Goal: Information Seeking & Learning: Check status

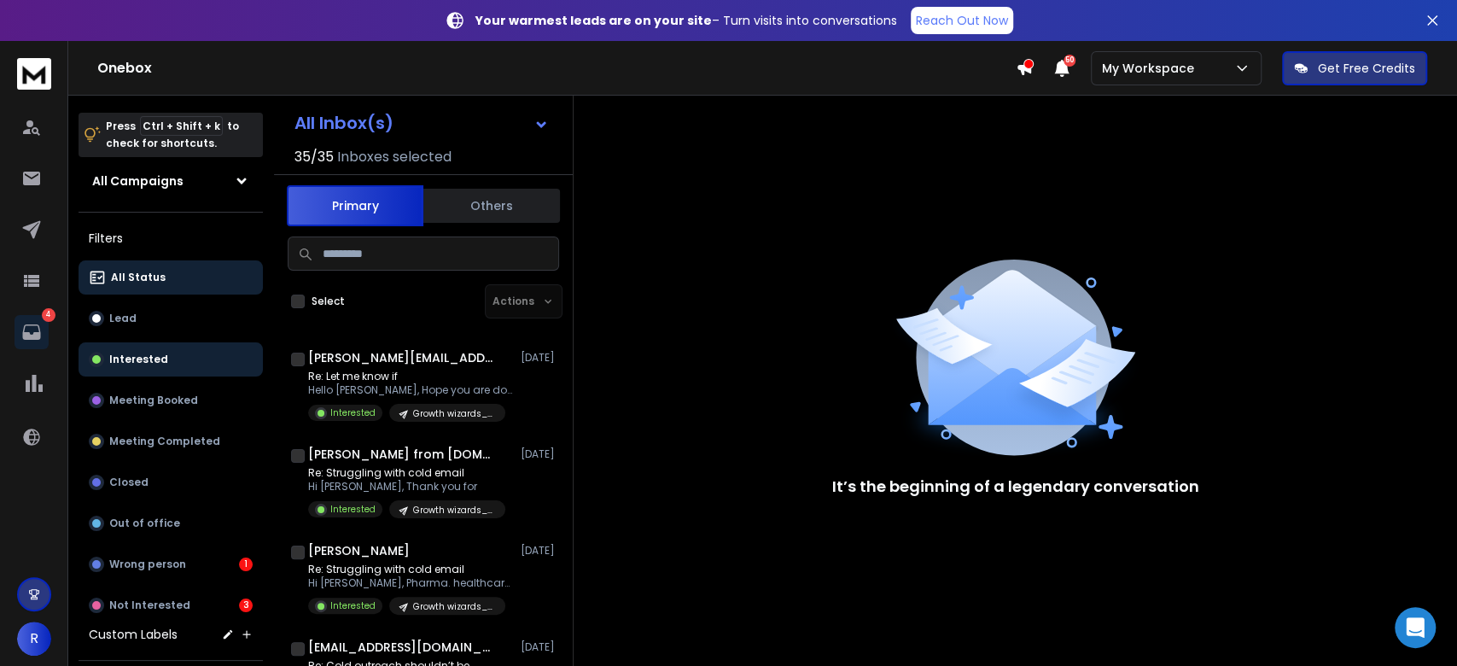
click at [195, 277] on button "All Status" at bounding box center [171, 277] width 184 height 34
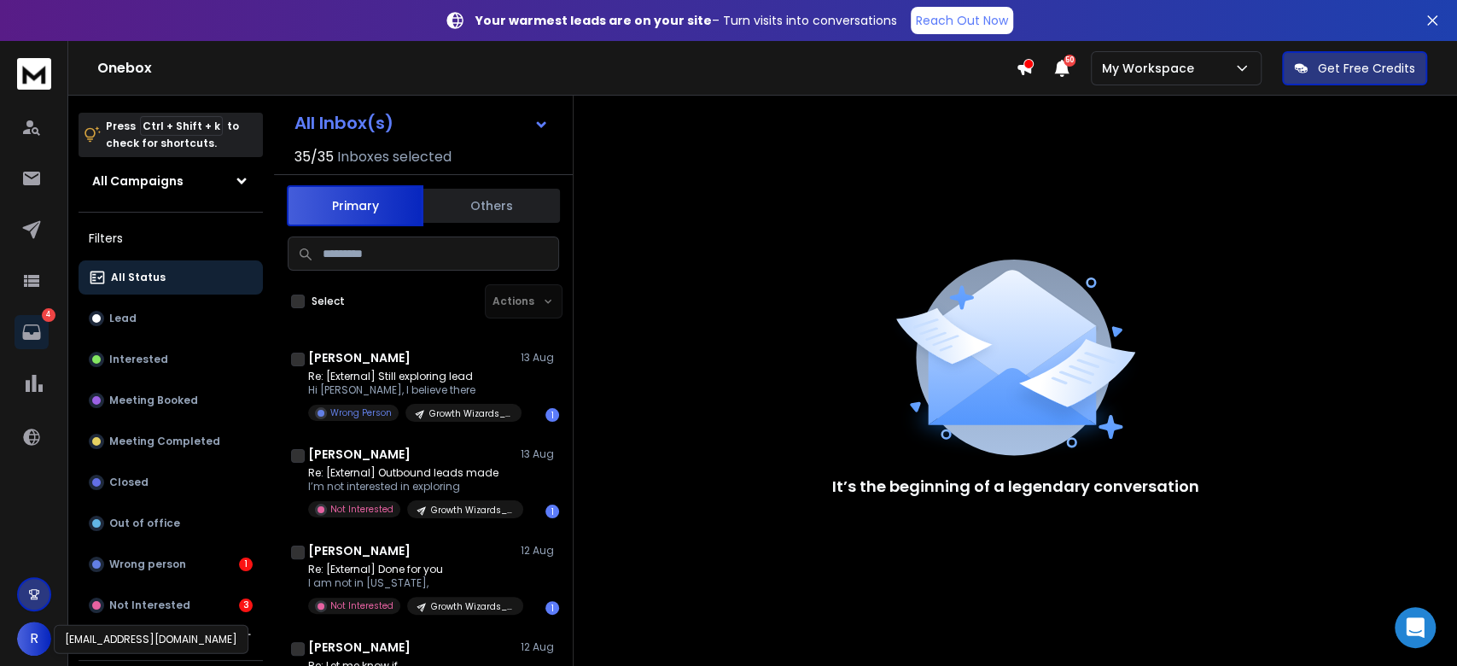
click at [30, 643] on span "R" at bounding box center [34, 638] width 34 height 34
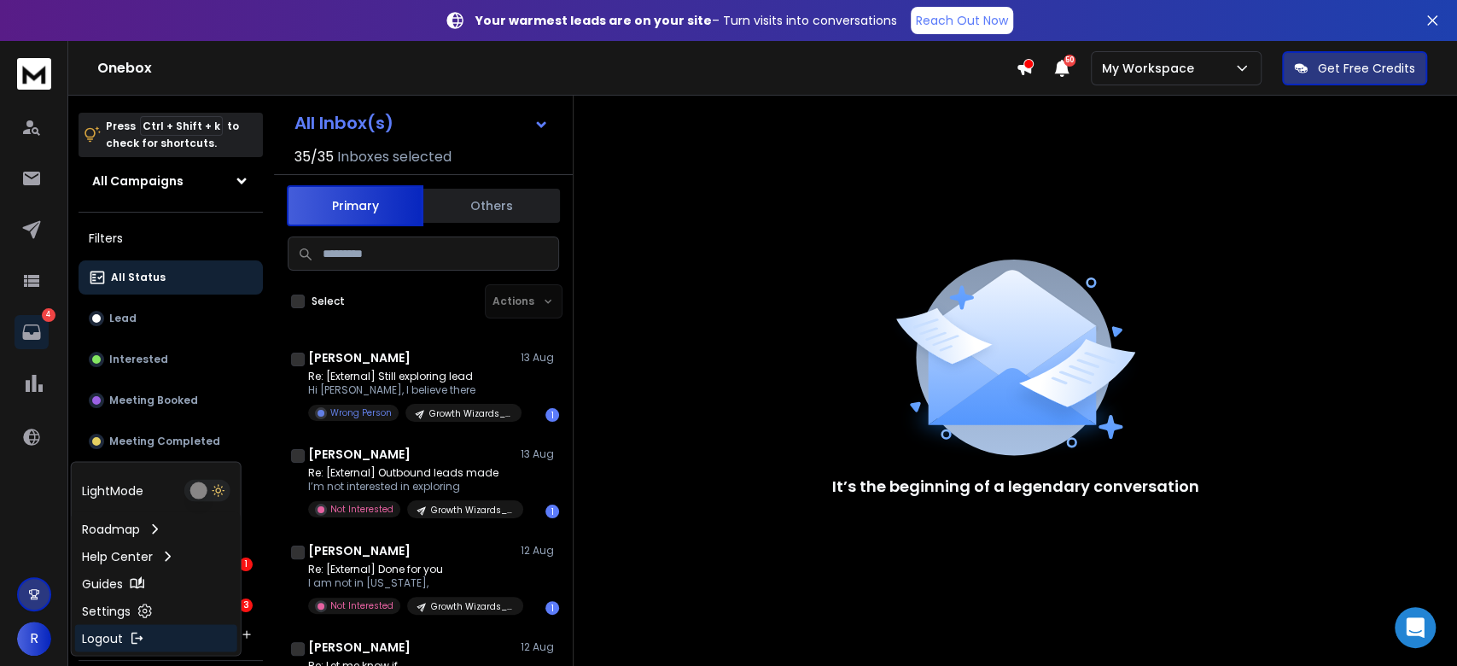
click at [155, 634] on div "Logout" at bounding box center [156, 637] width 162 height 27
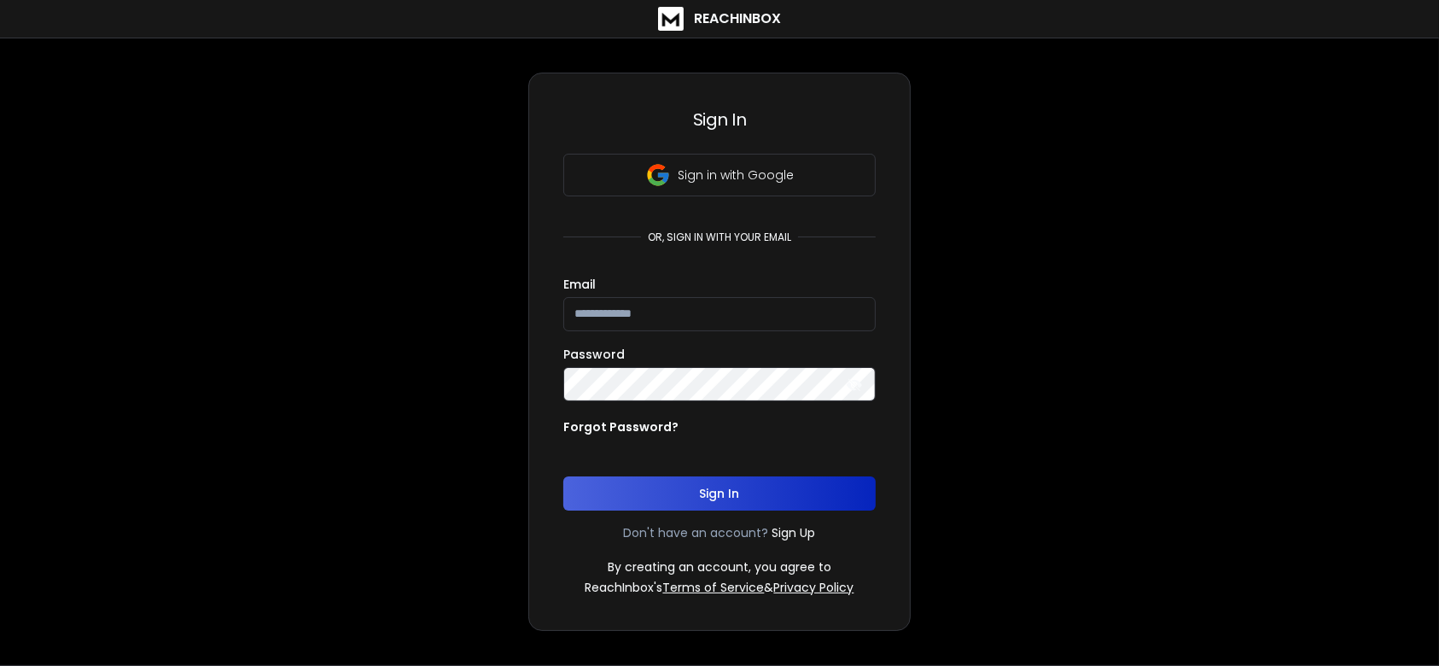
click at [708, 315] on input "email" at bounding box center [719, 314] width 312 height 34
type input "**********"
click at [785, 490] on button "Sign In" at bounding box center [719, 493] width 312 height 34
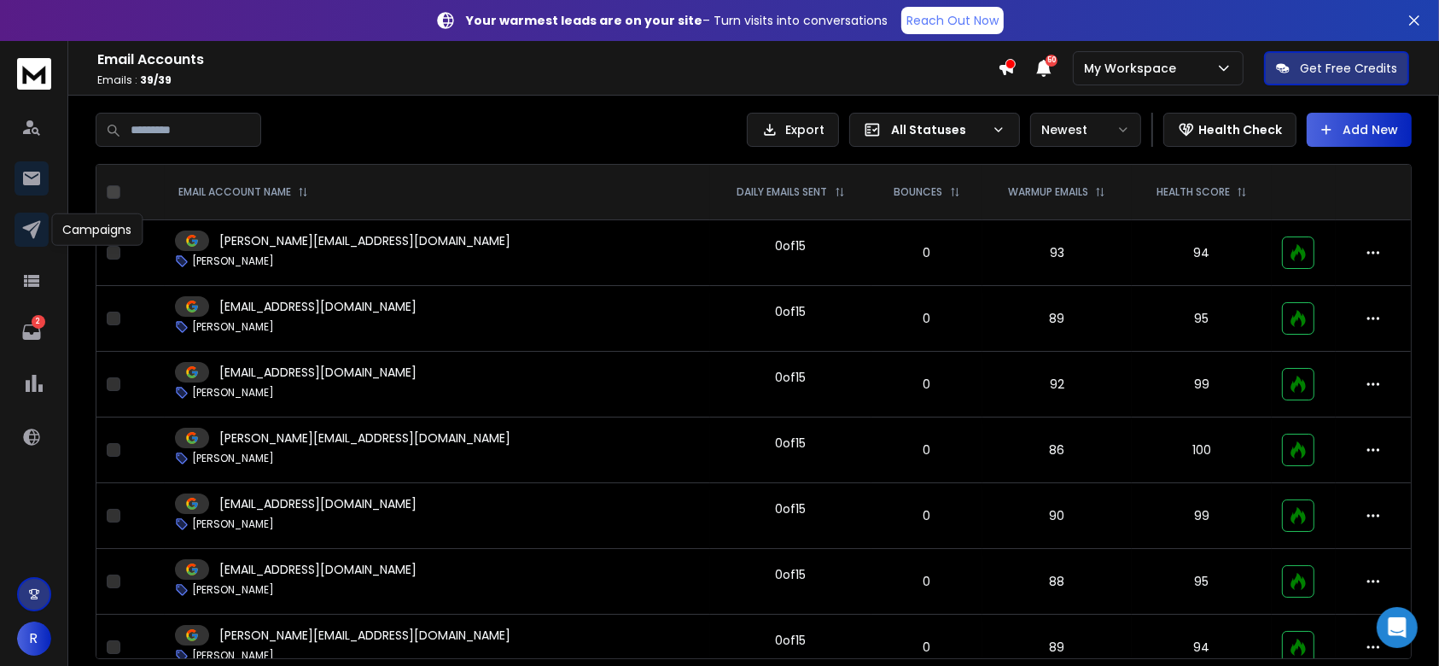
click at [26, 224] on icon at bounding box center [31, 229] width 20 height 20
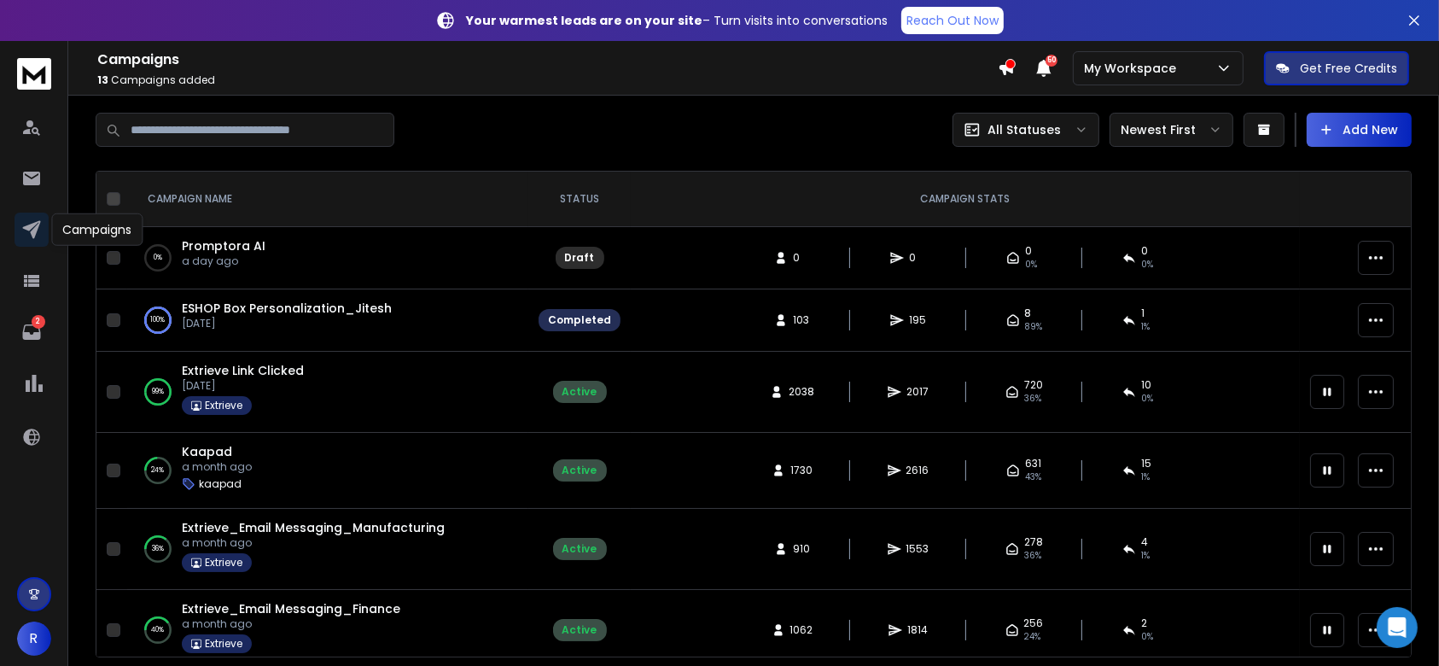
scroll to position [114, 0]
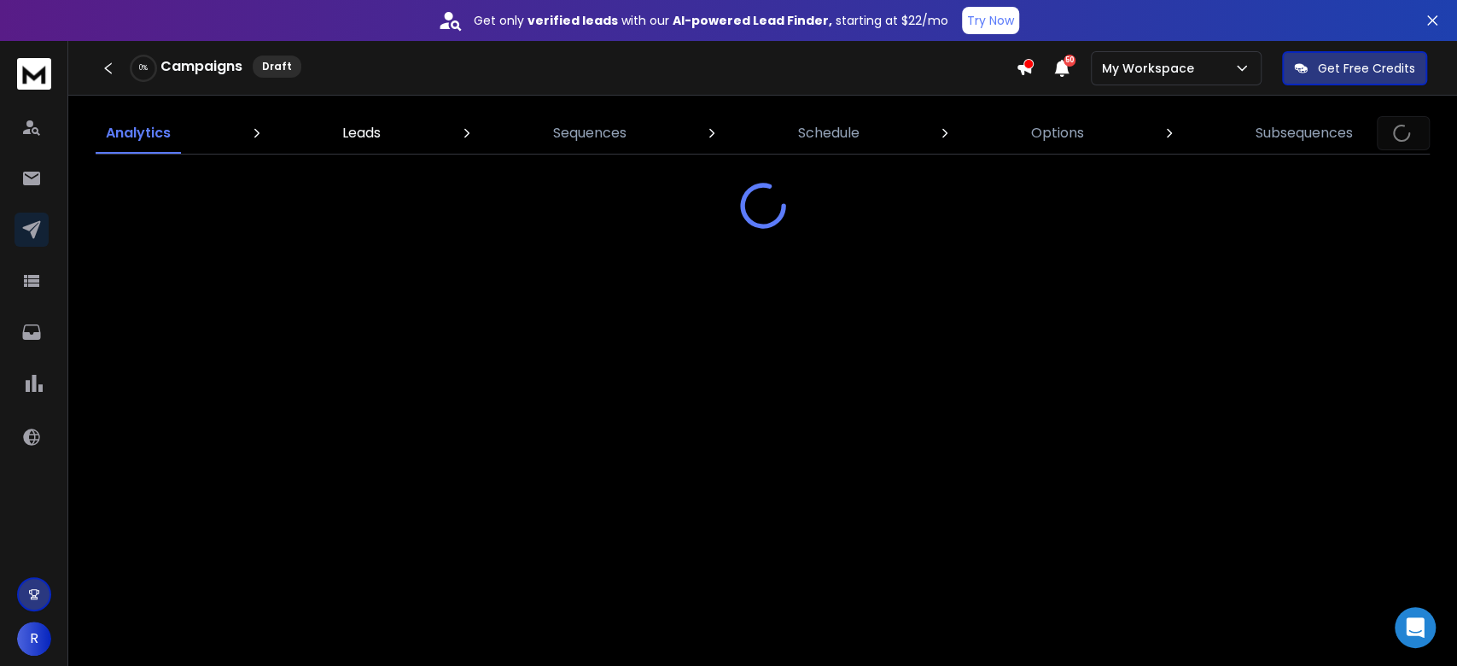
click at [342, 137] on p "Leads" at bounding box center [361, 133] width 38 height 20
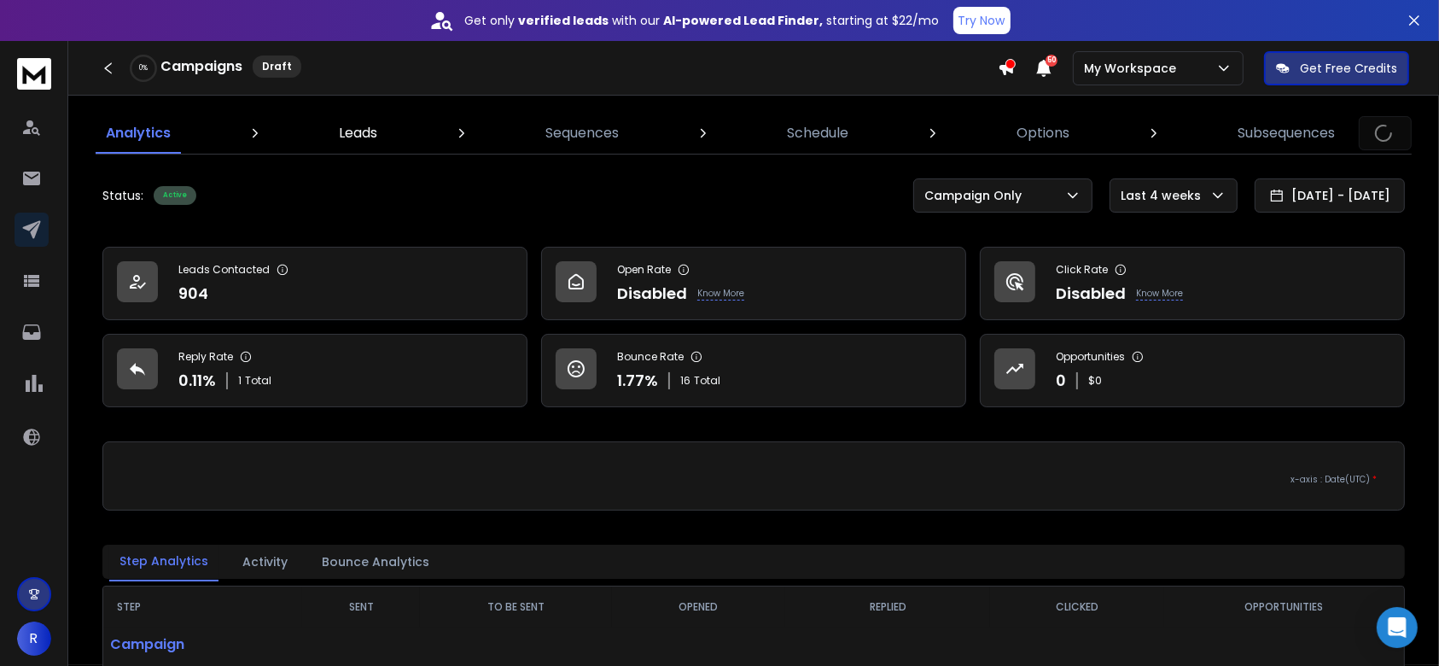
click at [364, 132] on p "Leads" at bounding box center [358, 133] width 38 height 20
click at [355, 131] on p "Leads" at bounding box center [358, 133] width 38 height 20
click at [346, 131] on p "Leads" at bounding box center [358, 133] width 38 height 20
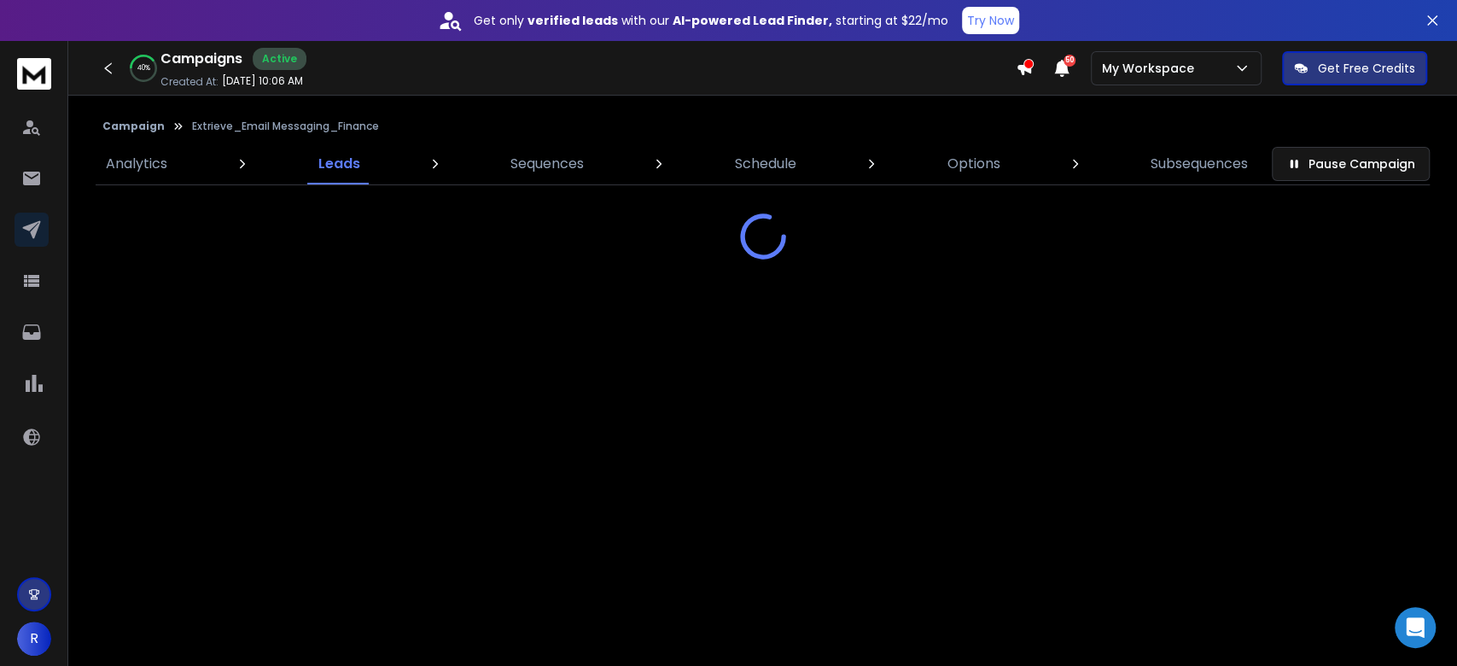
click at [1436, 22] on icon at bounding box center [1431, 20] width 15 height 15
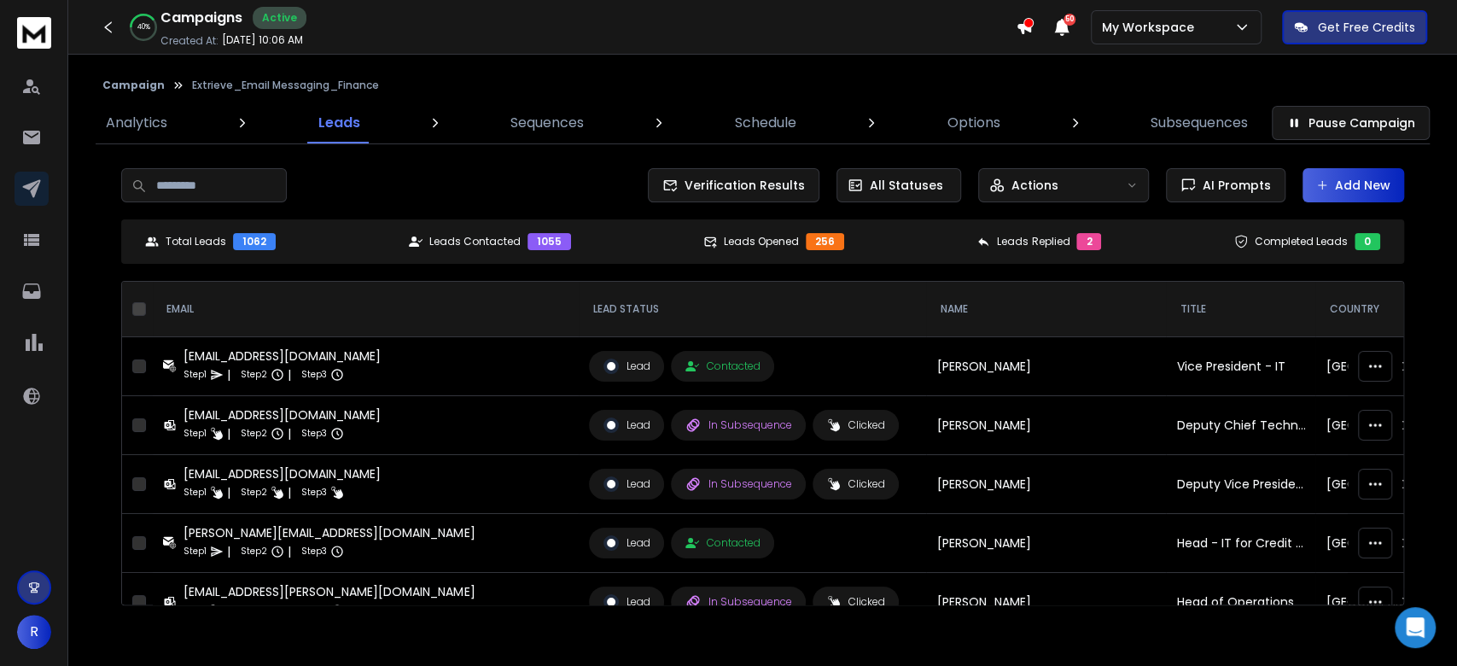
click at [253, 240] on div "1062" at bounding box center [254, 241] width 43 height 17
copy div "1062"
click at [539, 239] on div "1055" at bounding box center [549, 241] width 44 height 17
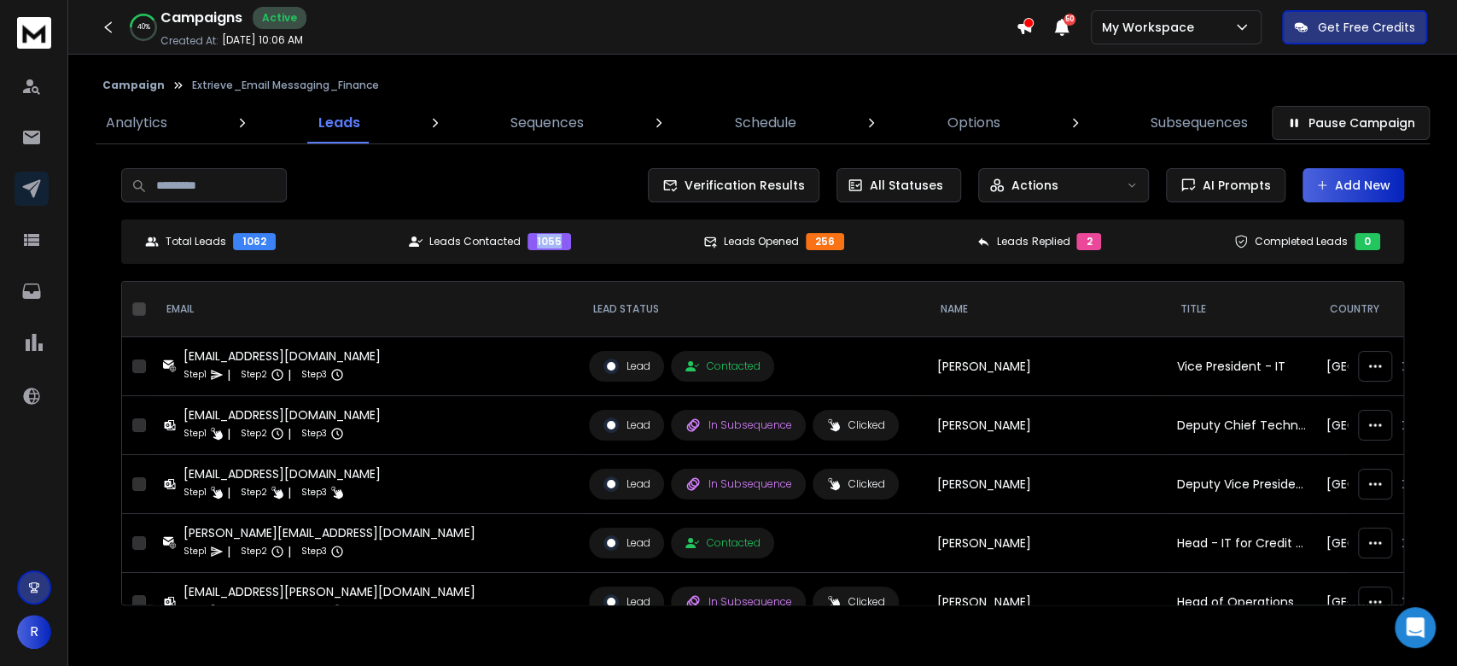
copy div "1055"
click at [976, 123] on p "Options" at bounding box center [972, 123] width 53 height 20
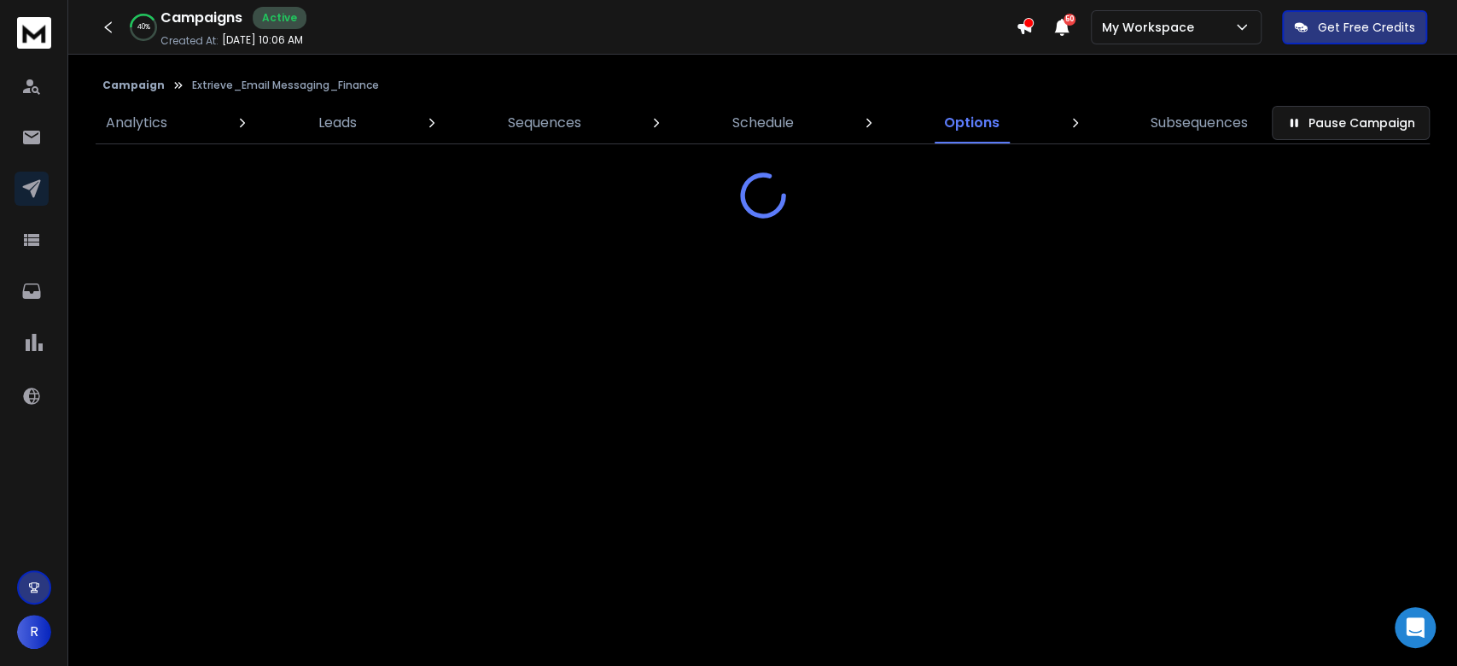
click at [975, 130] on p "Options" at bounding box center [971, 123] width 55 height 20
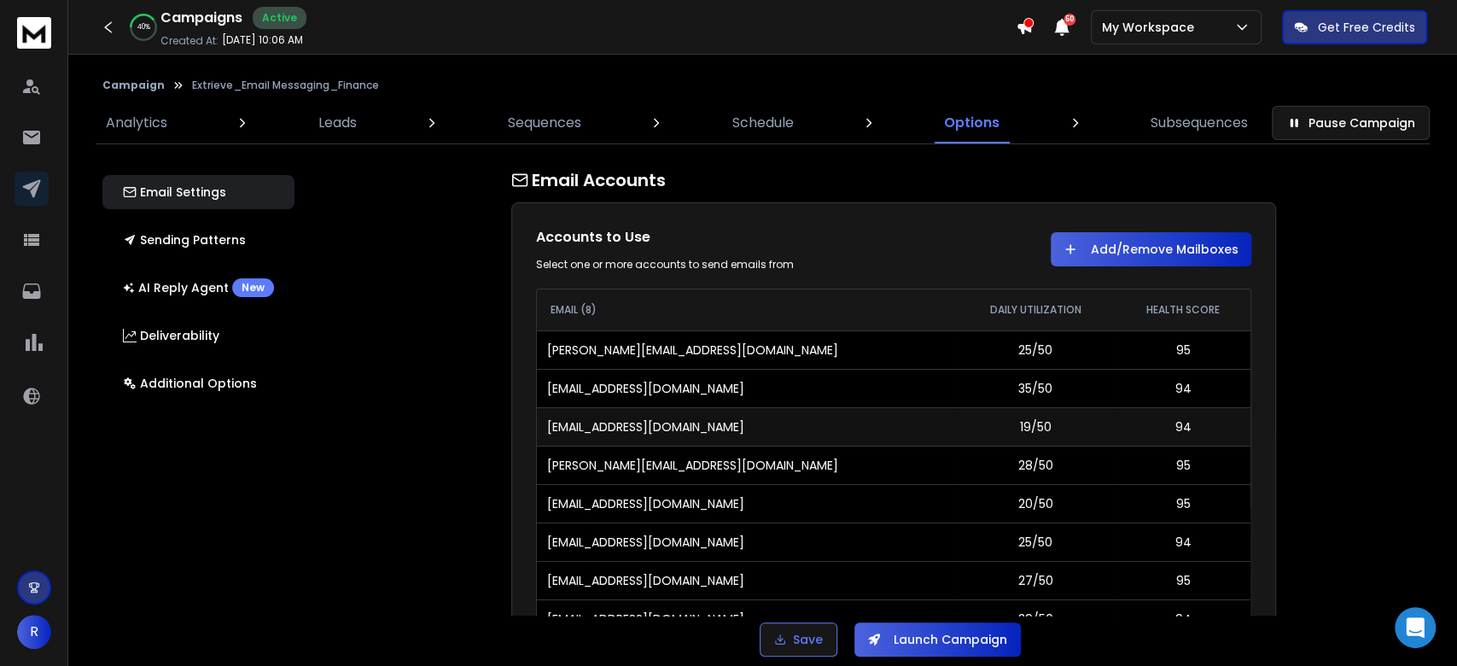
scroll to position [7, 0]
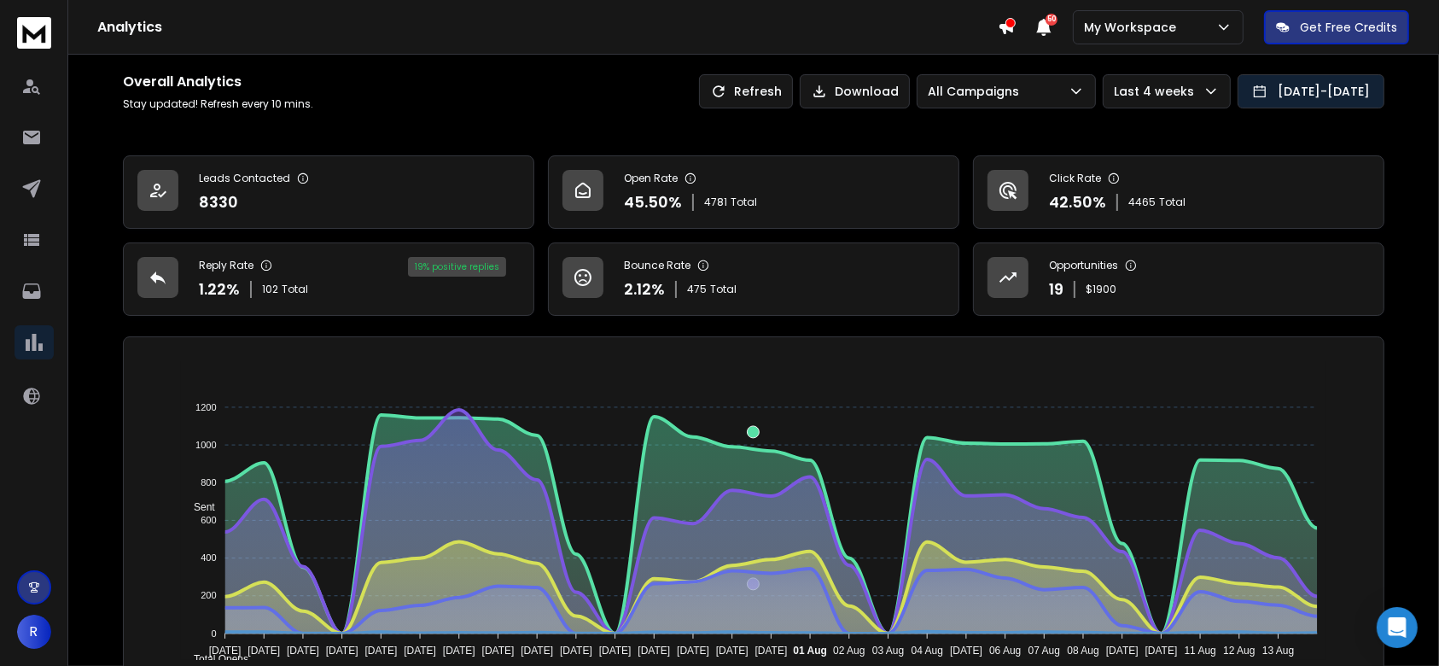
click at [1298, 98] on button "[DATE] - [DATE]" at bounding box center [1310, 91] width 147 height 34
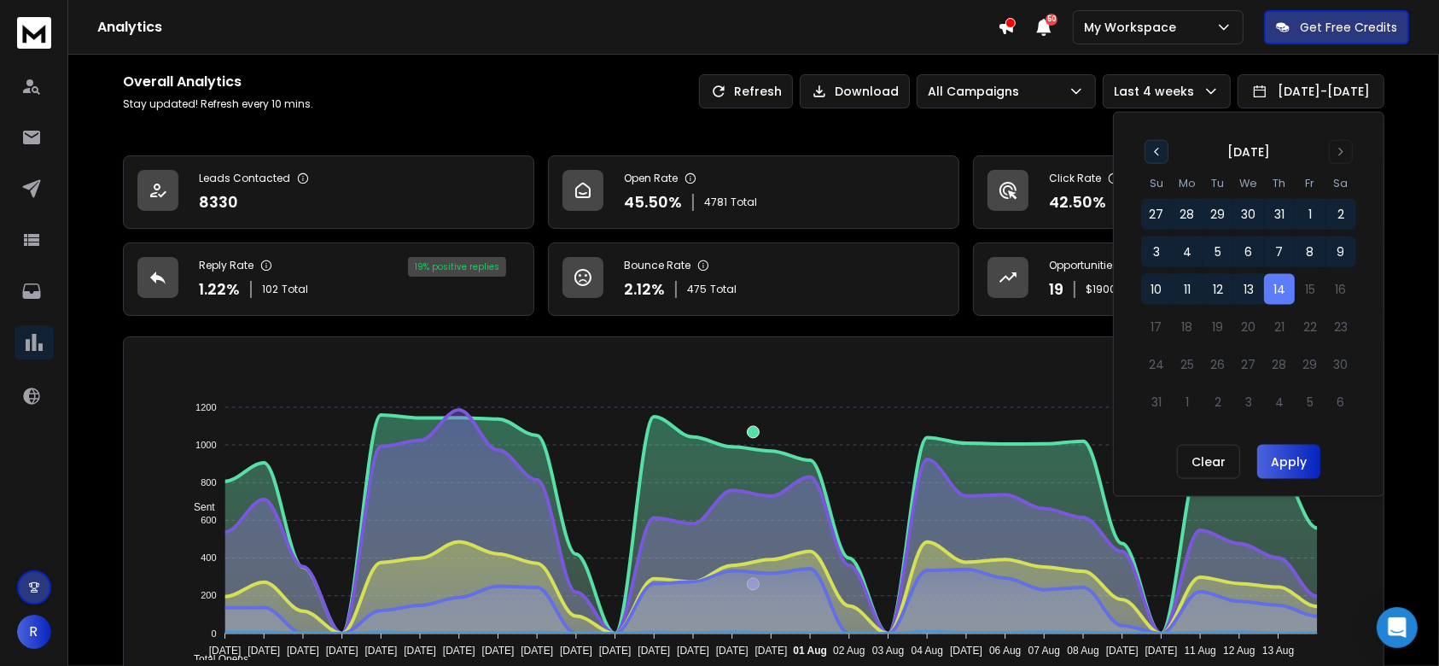
click at [1150, 156] on icon "Go to previous month" at bounding box center [1157, 152] width 14 height 14
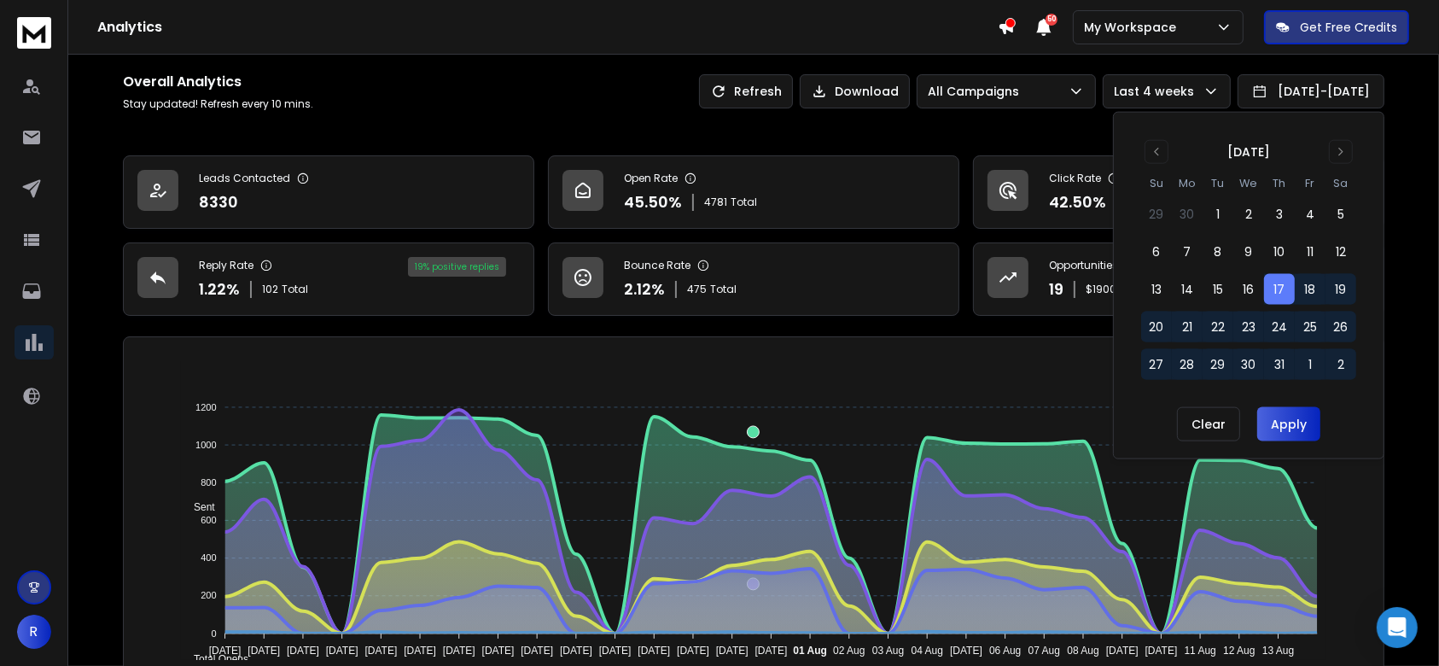
click at [1284, 301] on button "17" at bounding box center [1279, 289] width 31 height 31
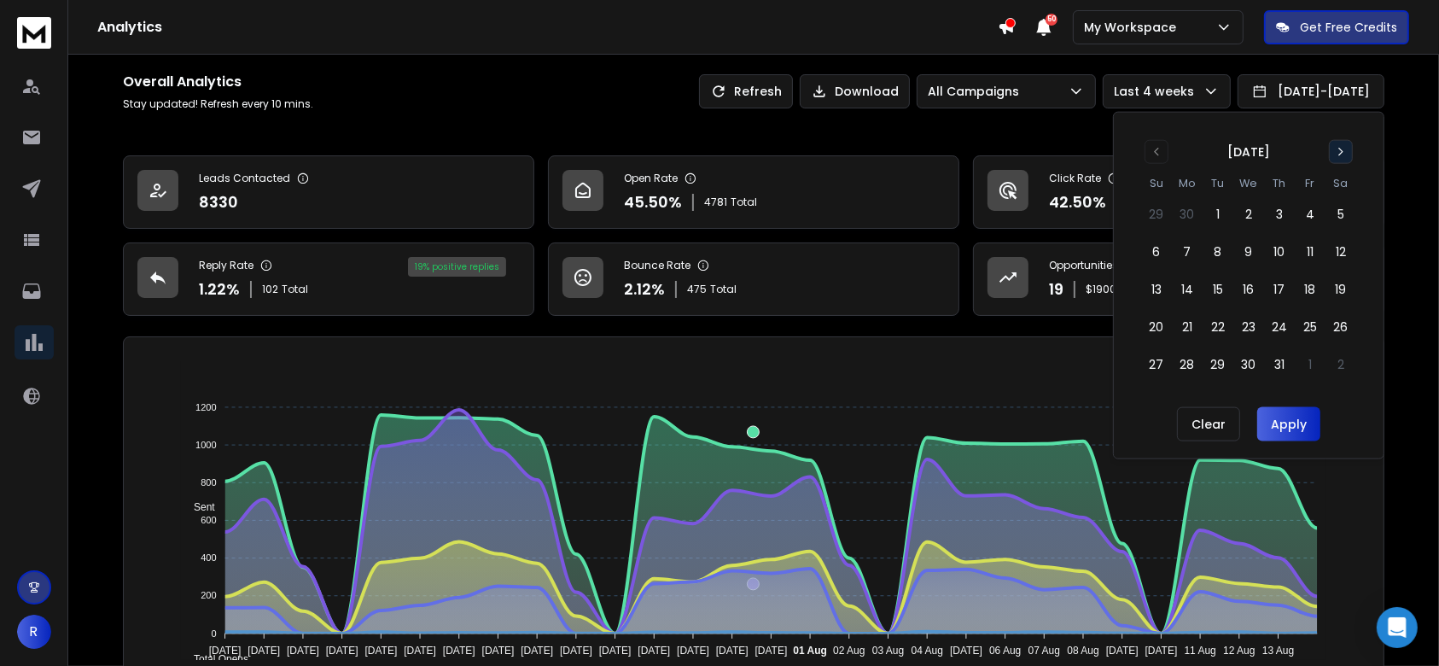
click at [1342, 158] on icon "Go to next month" at bounding box center [1341, 152] width 14 height 14
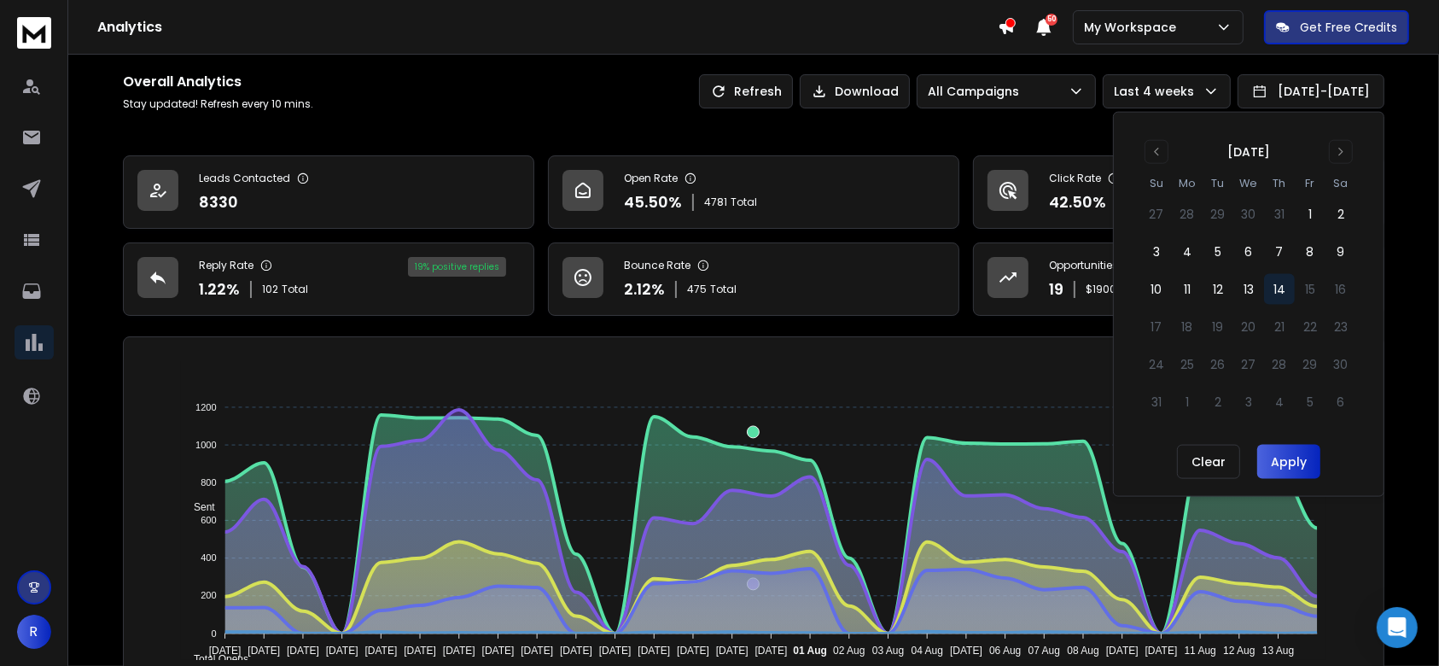
click at [1277, 284] on button "14" at bounding box center [1279, 289] width 31 height 31
click at [1252, 295] on button "13" at bounding box center [1248, 289] width 31 height 31
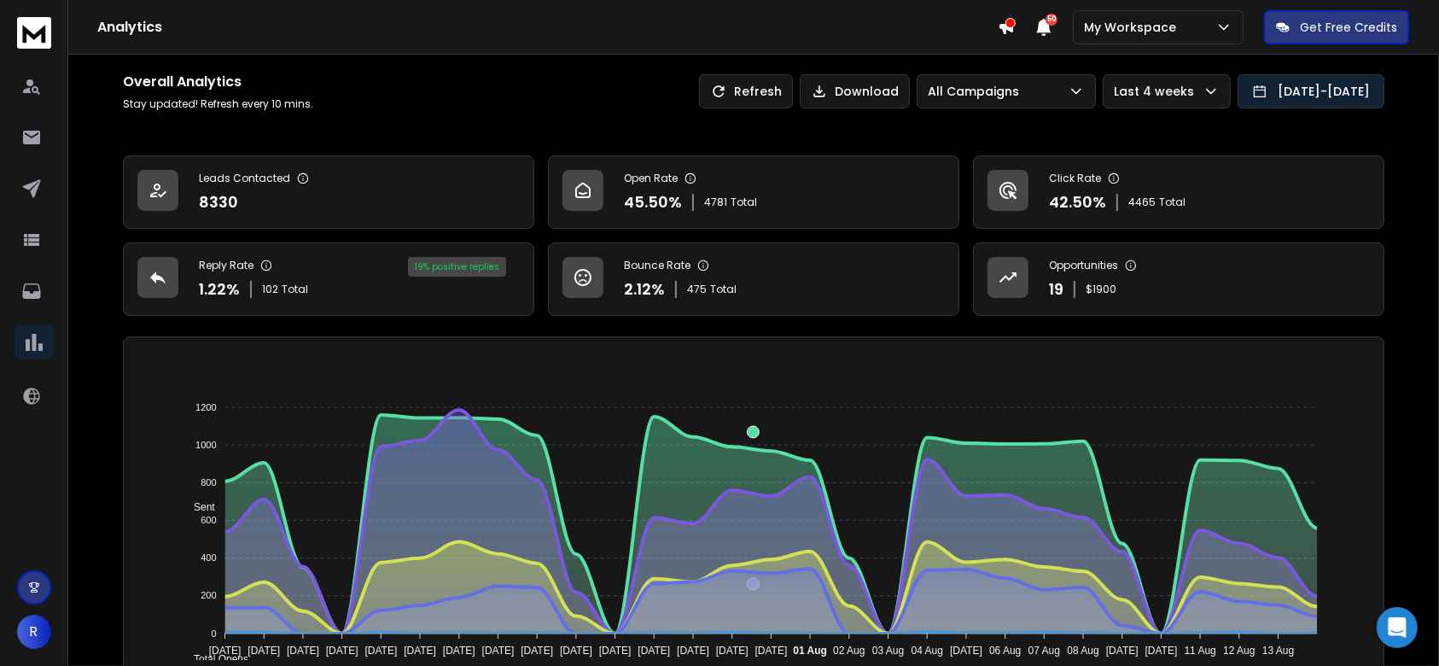
click at [1283, 89] on button "[DATE] - [DATE]" at bounding box center [1310, 91] width 147 height 34
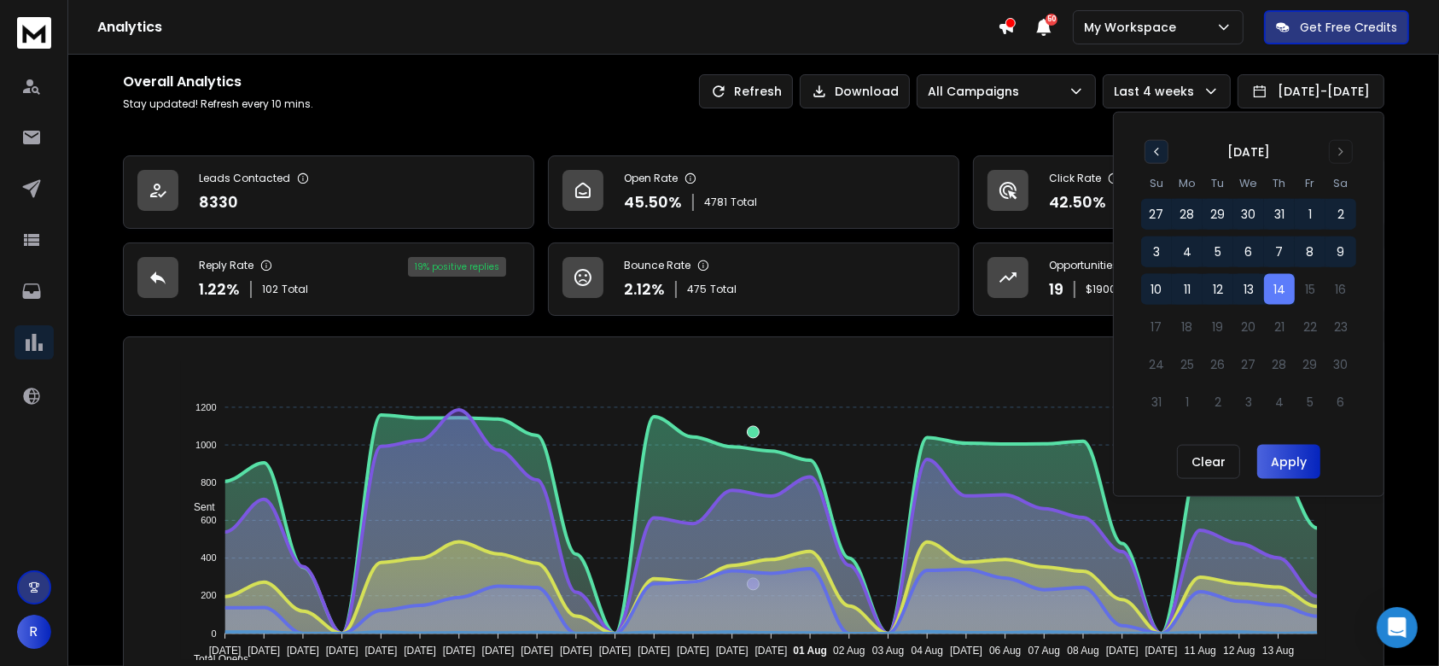
click at [1162, 148] on icon "Go to previous month" at bounding box center [1157, 152] width 14 height 14
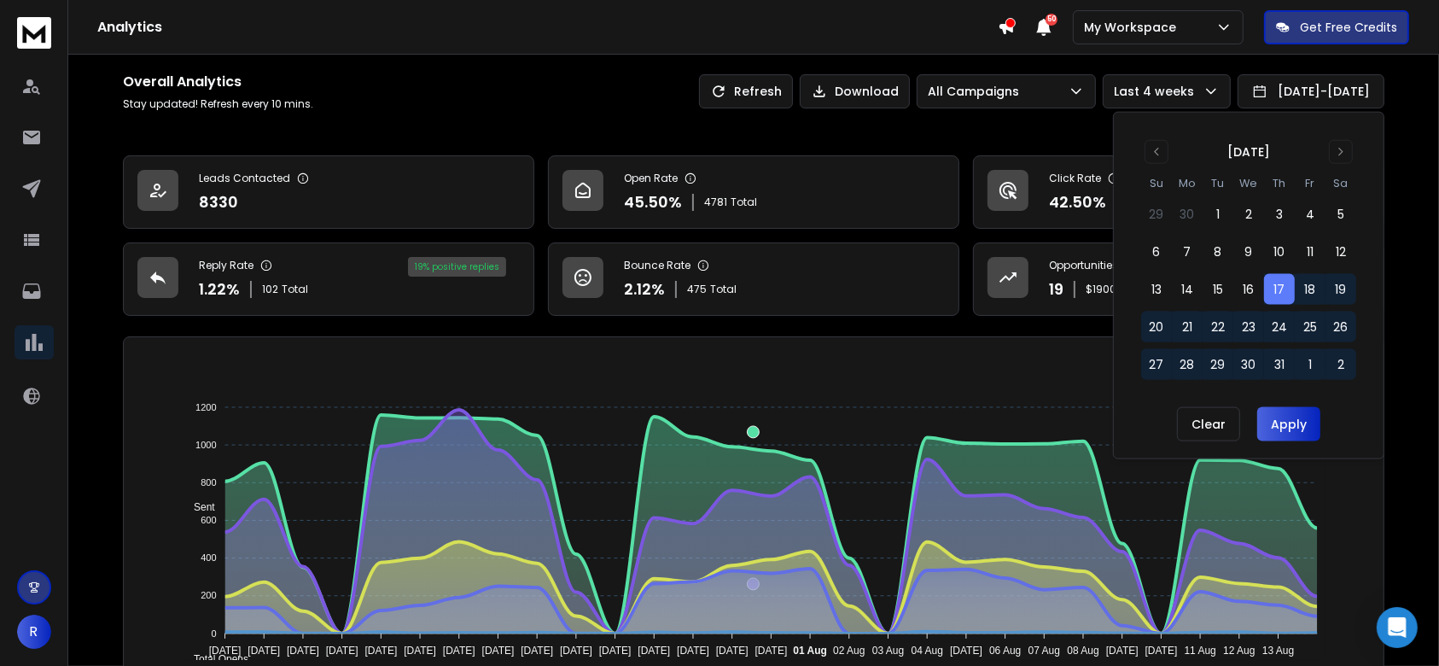
click at [1285, 291] on button "17" at bounding box center [1279, 289] width 31 height 31
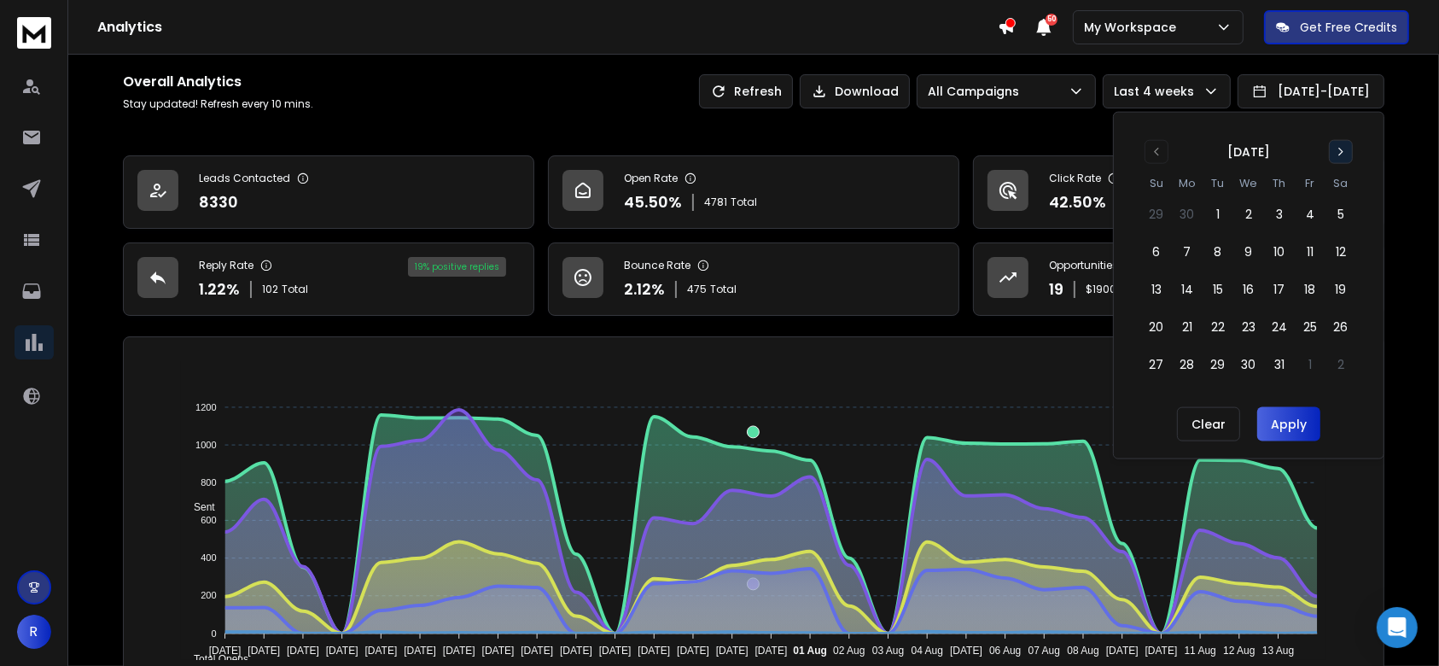
click at [1347, 145] on icon "Go to next month" at bounding box center [1341, 152] width 14 height 14
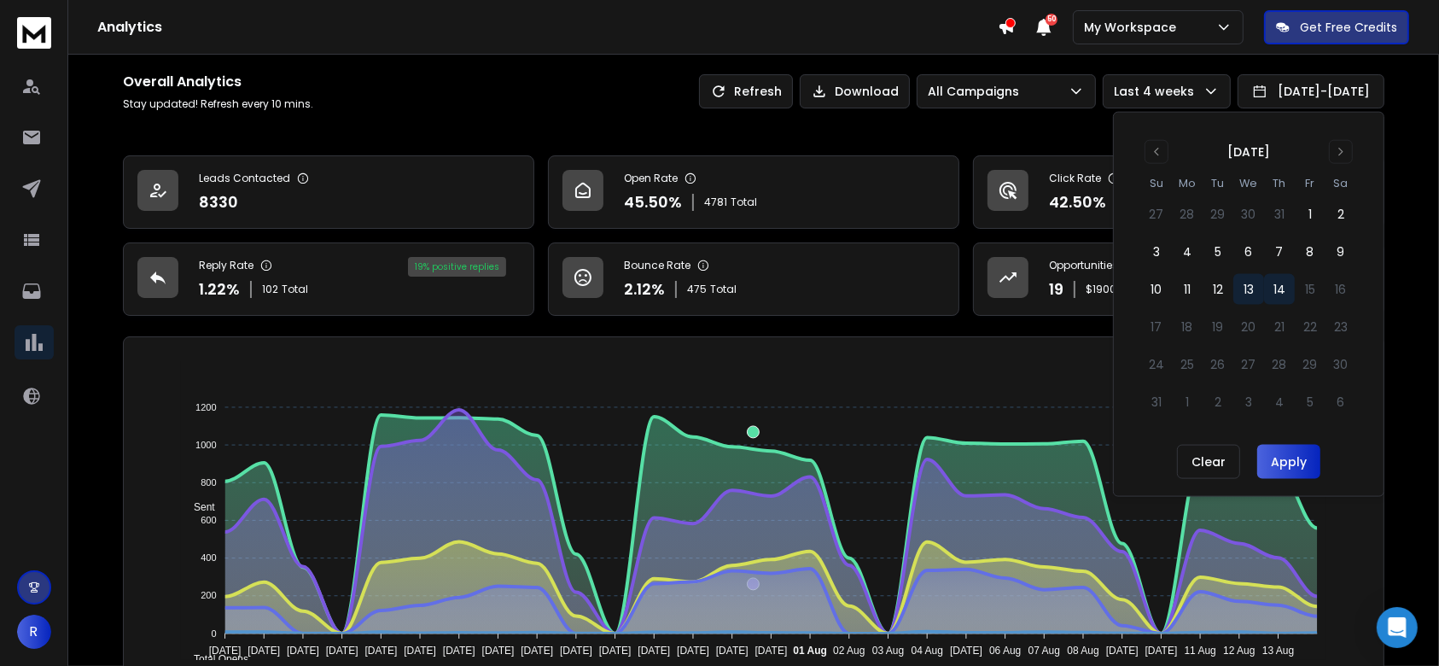
click at [1243, 288] on button "13" at bounding box center [1248, 289] width 31 height 31
click at [1283, 457] on button "Apply" at bounding box center [1288, 462] width 63 height 34
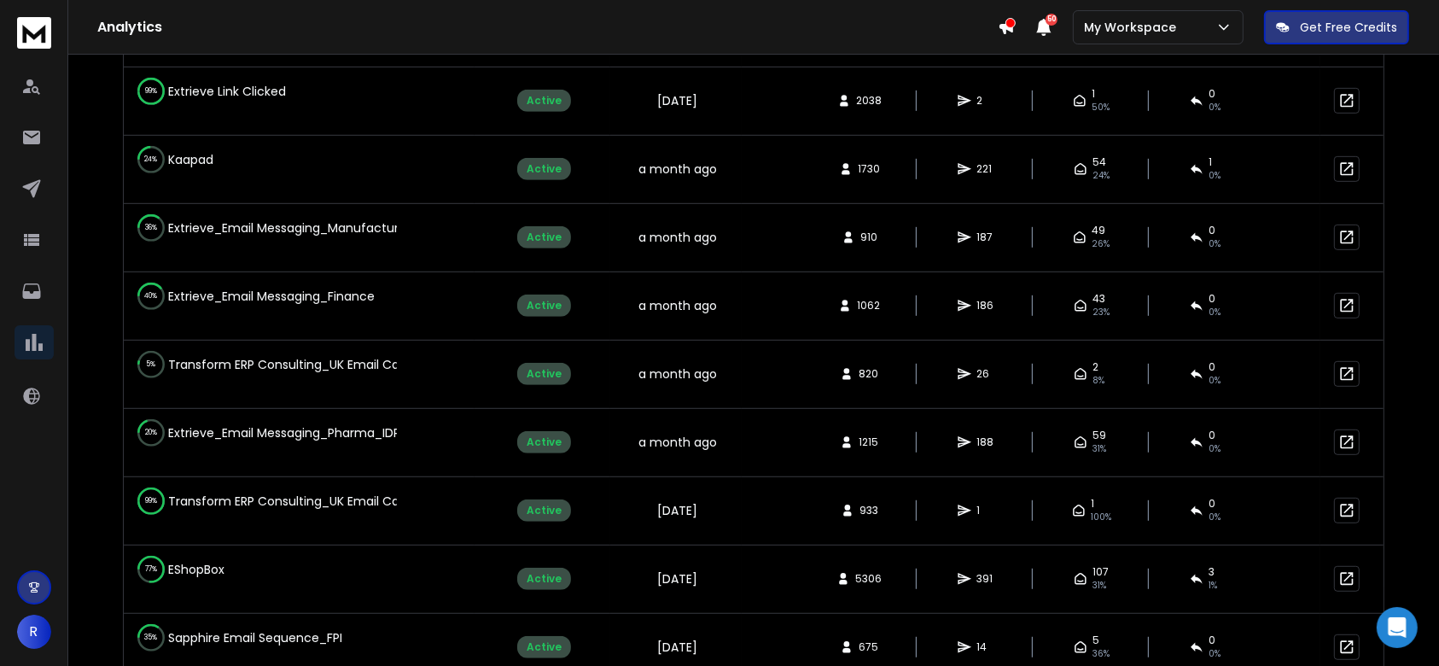
scroll to position [910, 0]
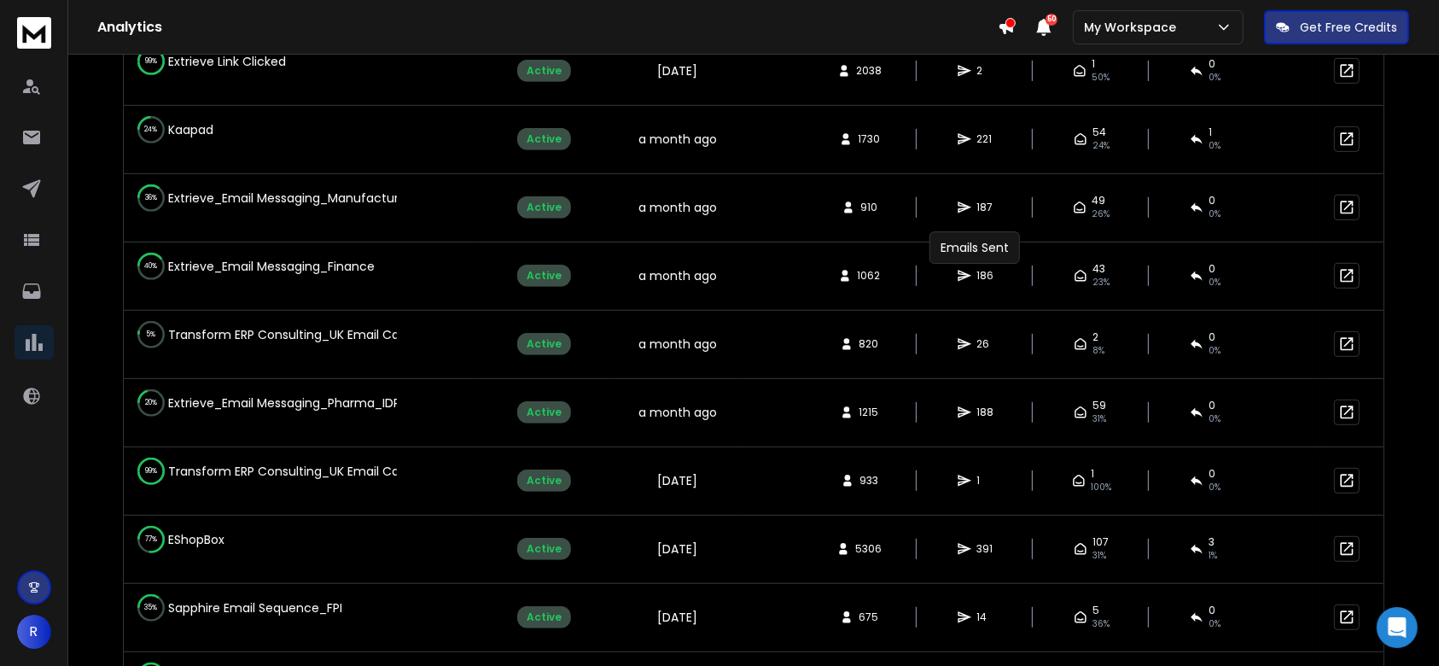
click at [982, 278] on span "186" at bounding box center [984, 276] width 17 height 14
copy span "186"
